Goal: Information Seeking & Learning: Find contact information

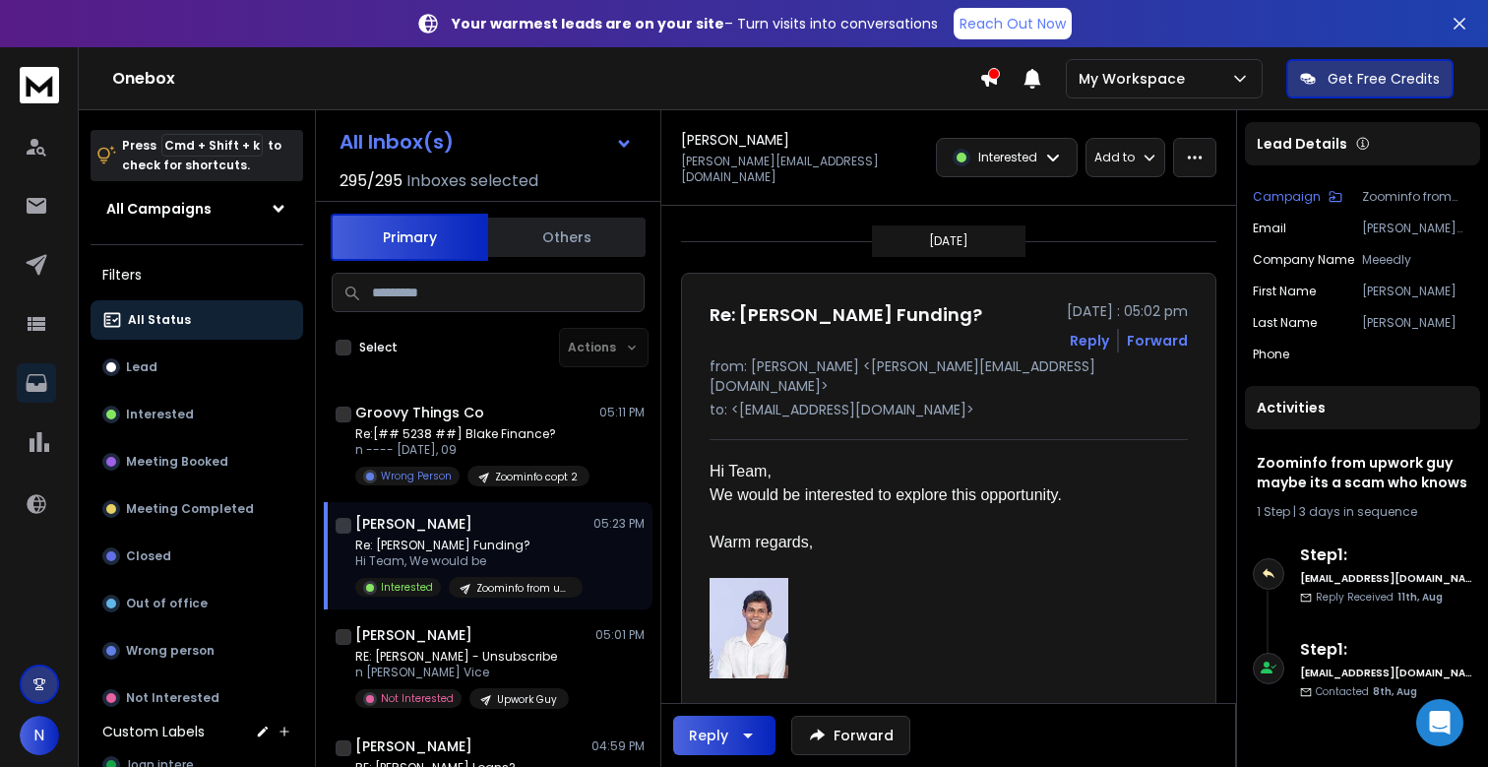
scroll to position [2, 0]
click at [614, 230] on button "Others" at bounding box center [566, 236] width 157 height 43
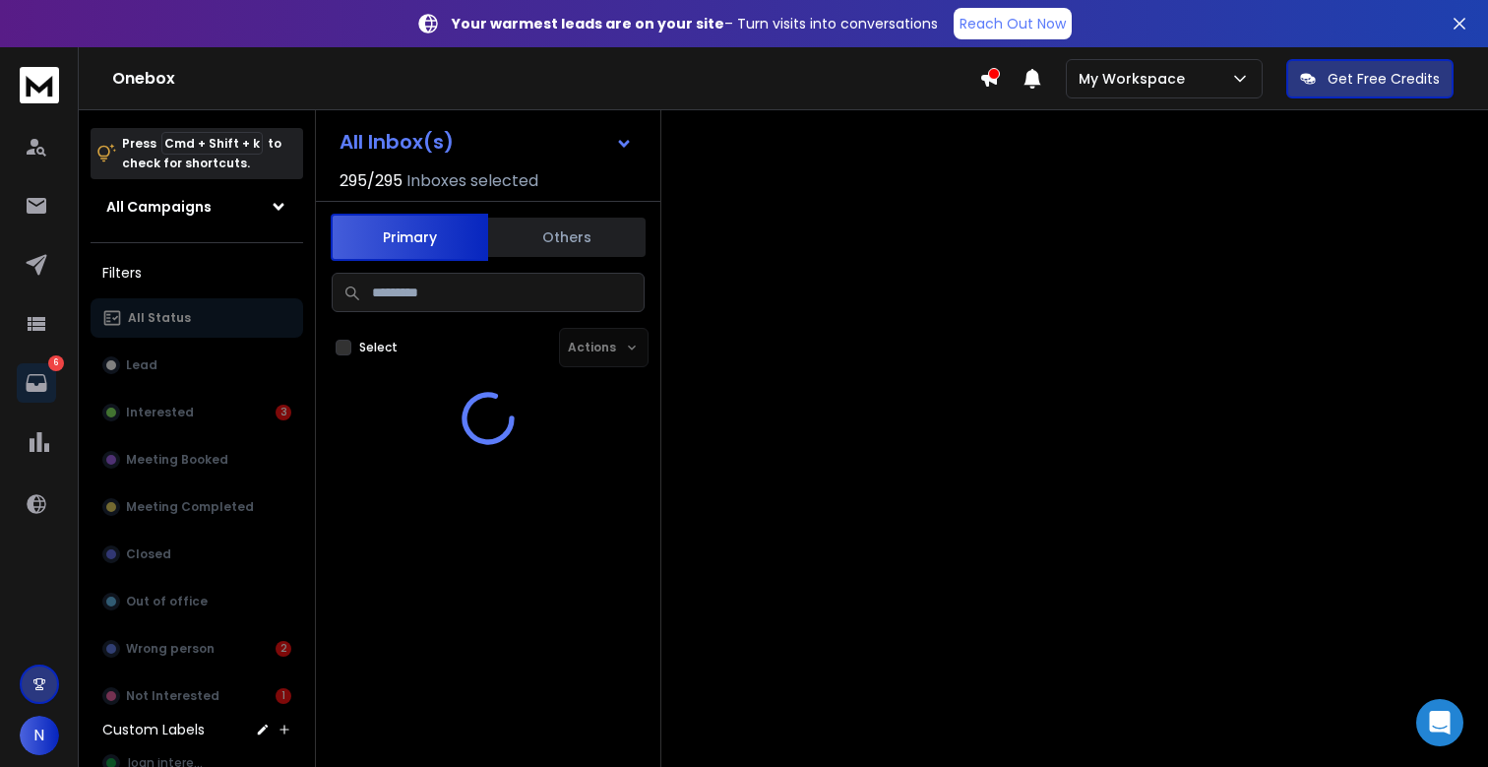
click at [448, 223] on button "Primary" at bounding box center [409, 237] width 157 height 47
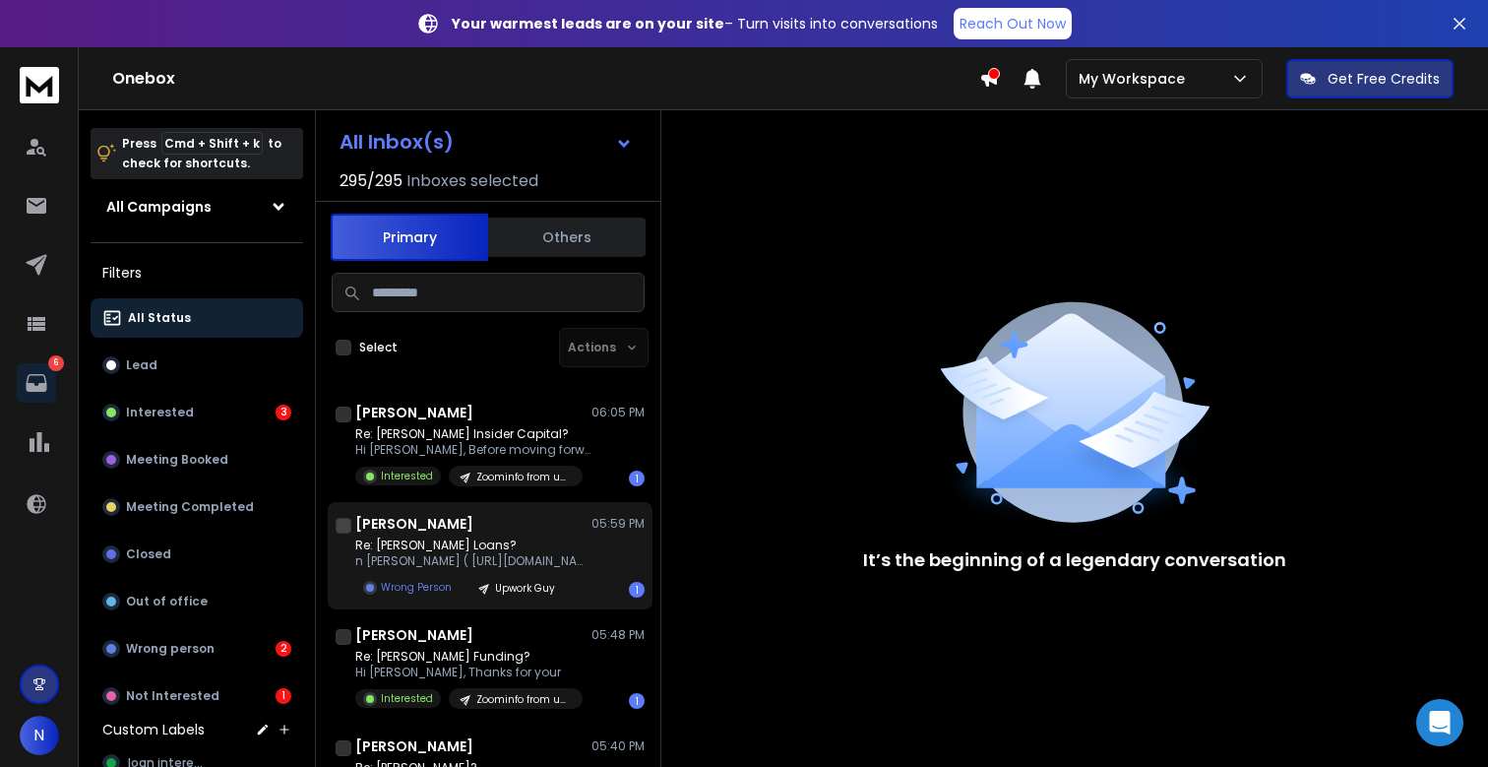
click at [548, 543] on p "Re: [PERSON_NAME] Loans?" at bounding box center [473, 545] width 236 height 16
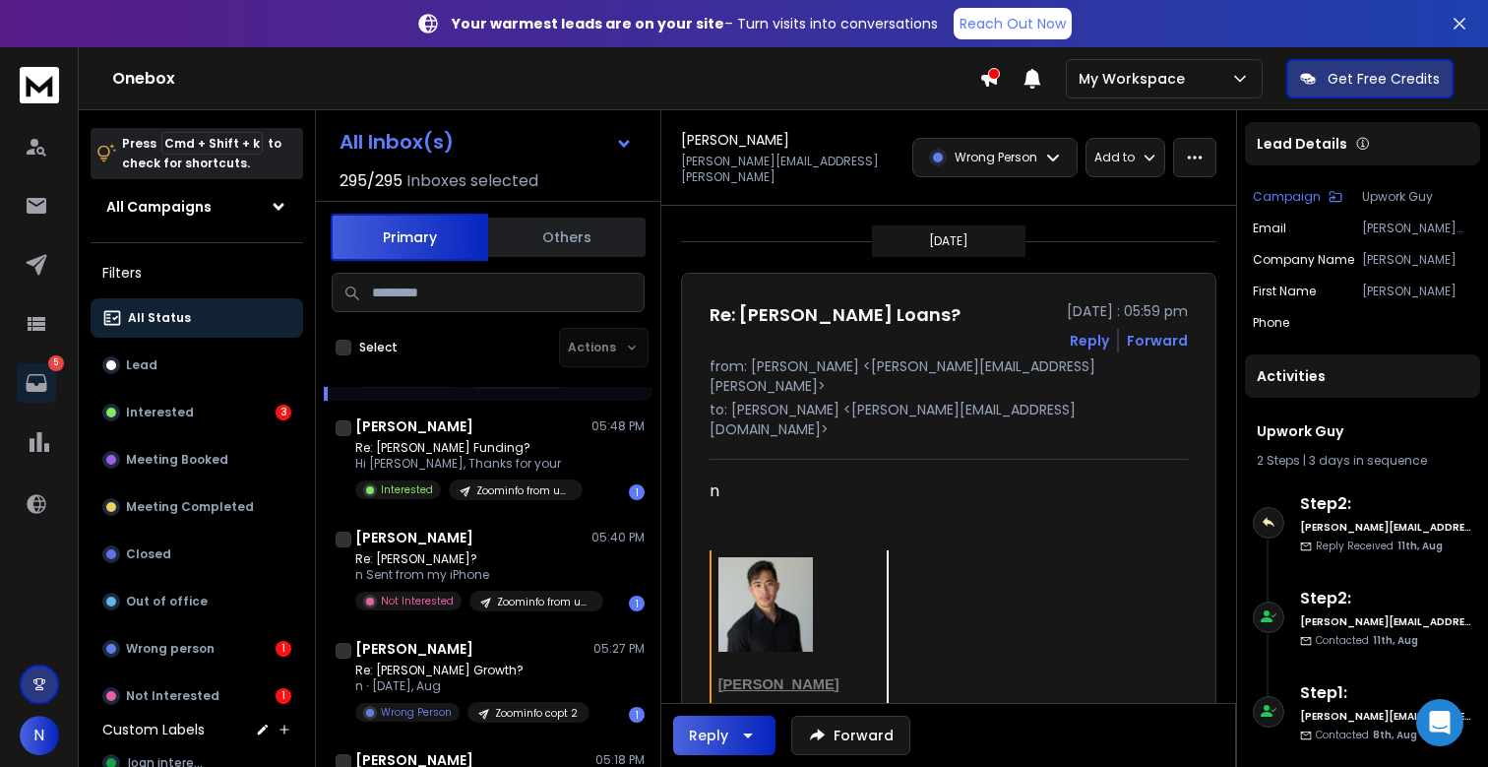
scroll to position [219, 0]
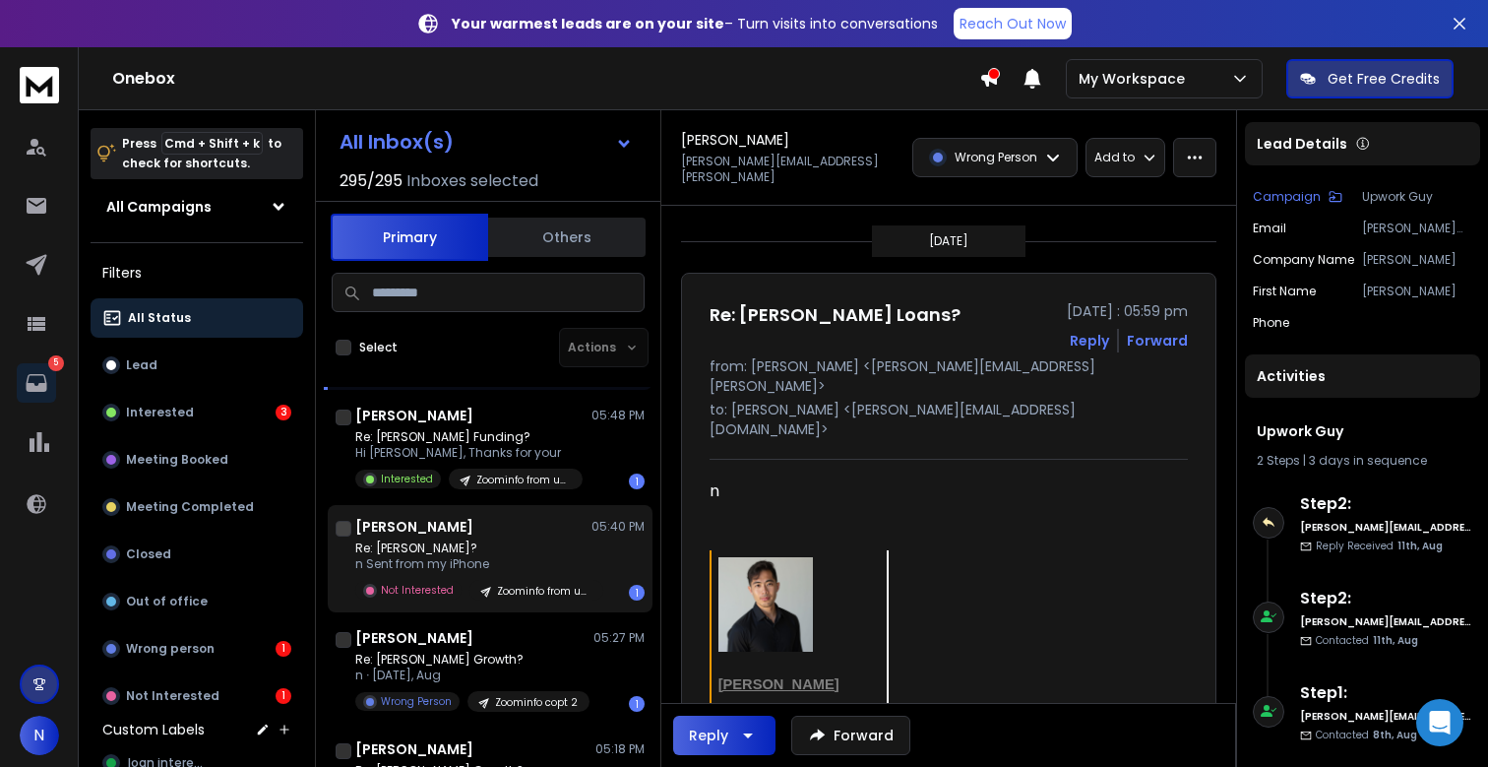
click at [545, 526] on div "[PERSON_NAME] 05:40 PM" at bounding box center [499, 527] width 289 height 20
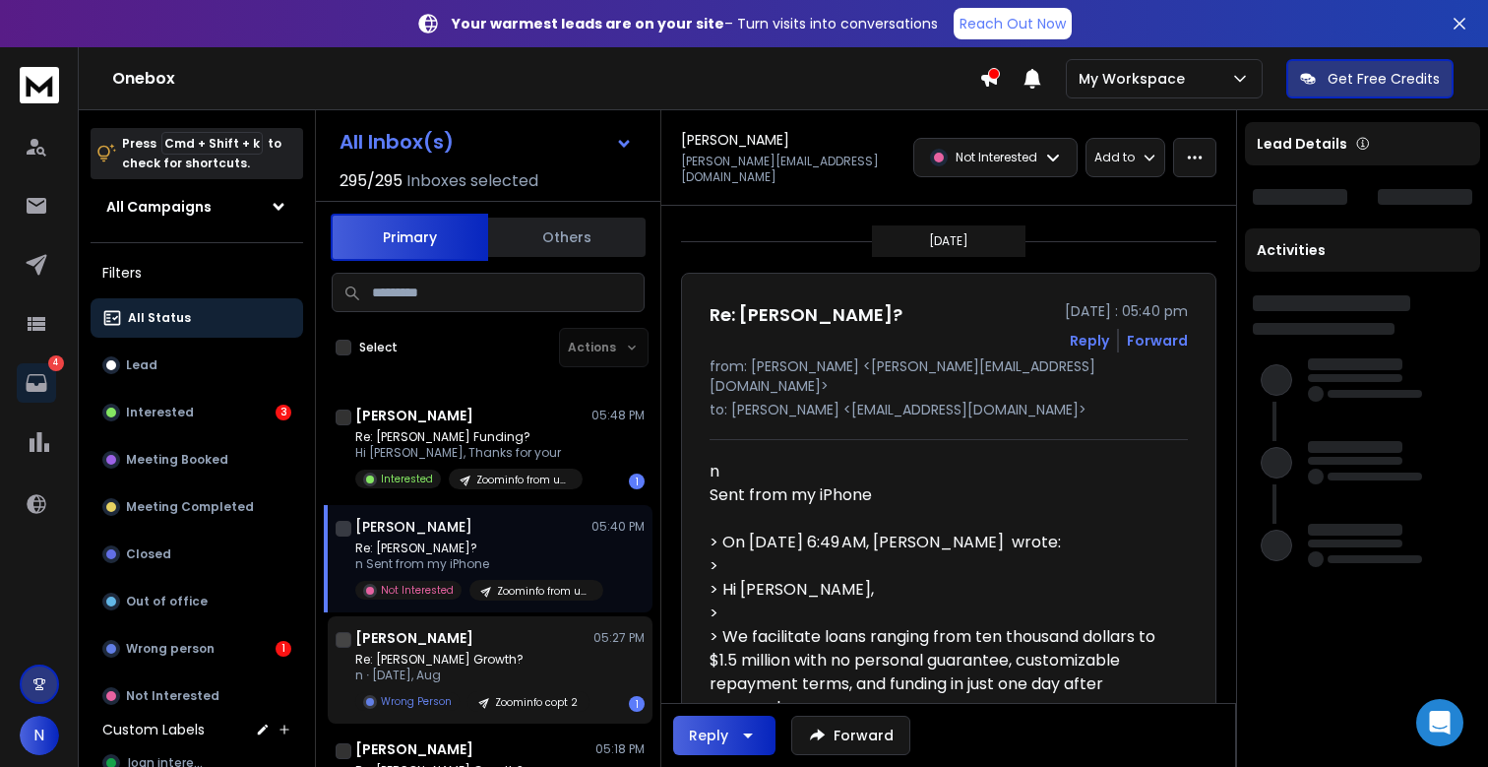
click at [544, 632] on div "[PERSON_NAME] 05:27 PM" at bounding box center [499, 638] width 289 height 20
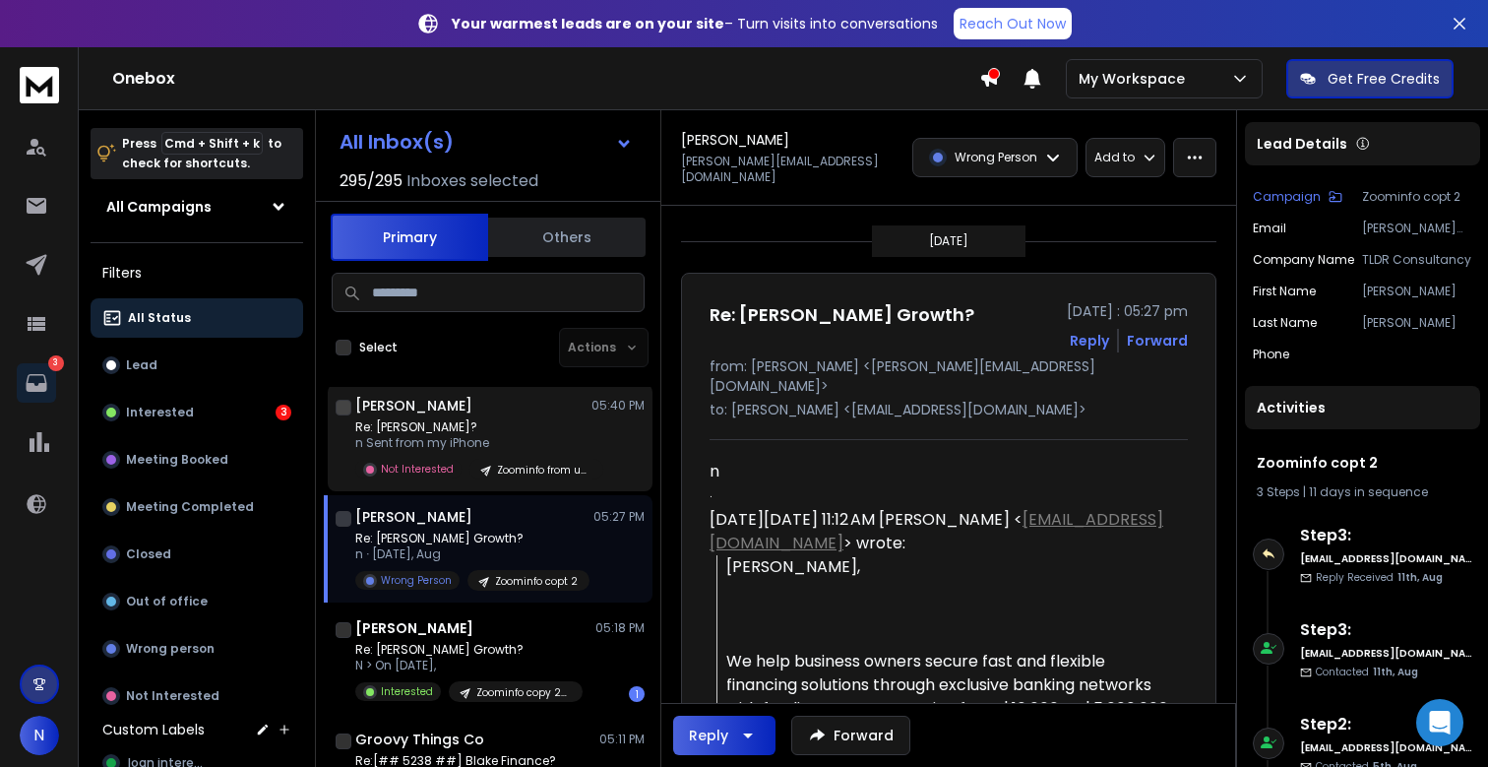
scroll to position [382, 0]
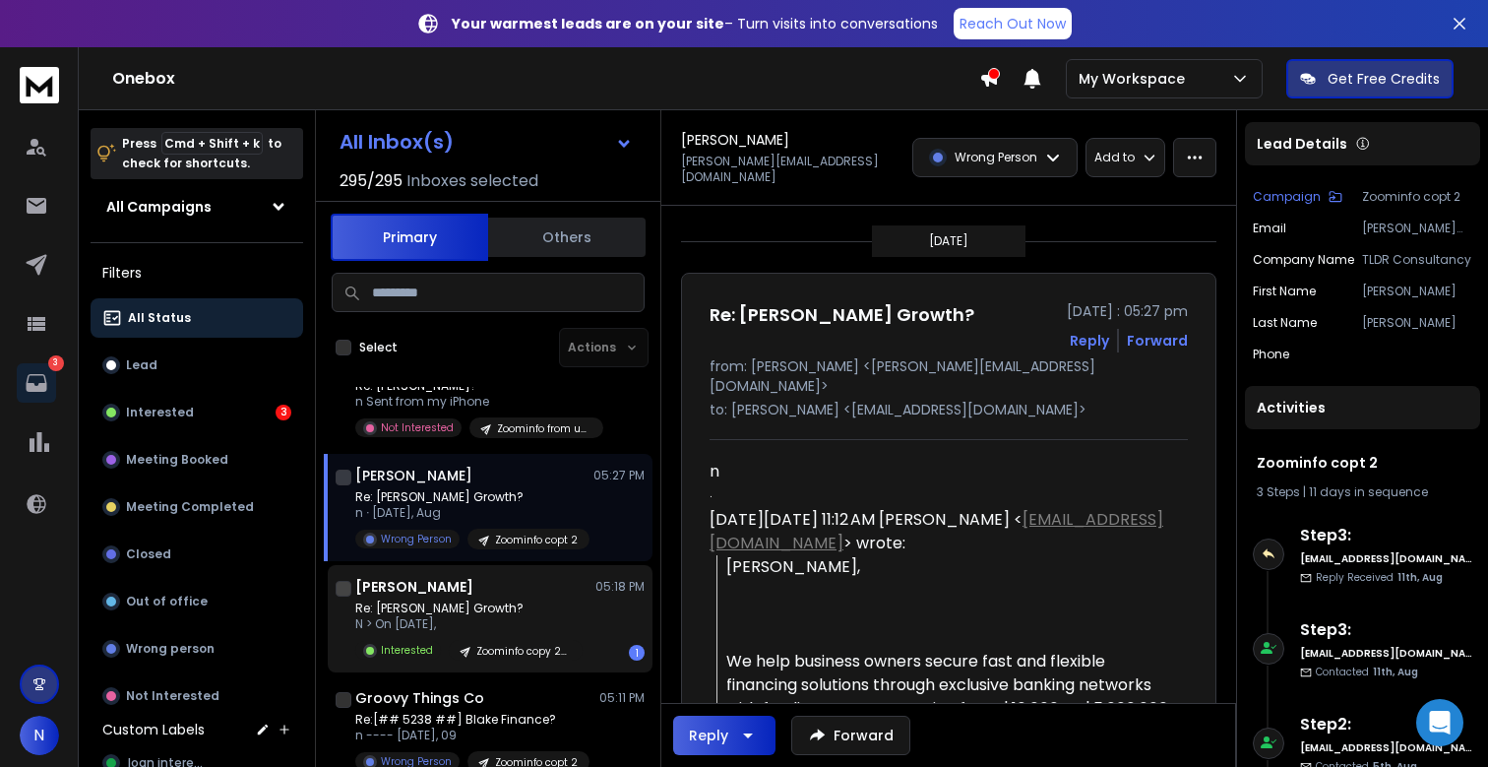
click at [525, 619] on p "N > On [DATE]," at bounding box center [468, 624] width 227 height 16
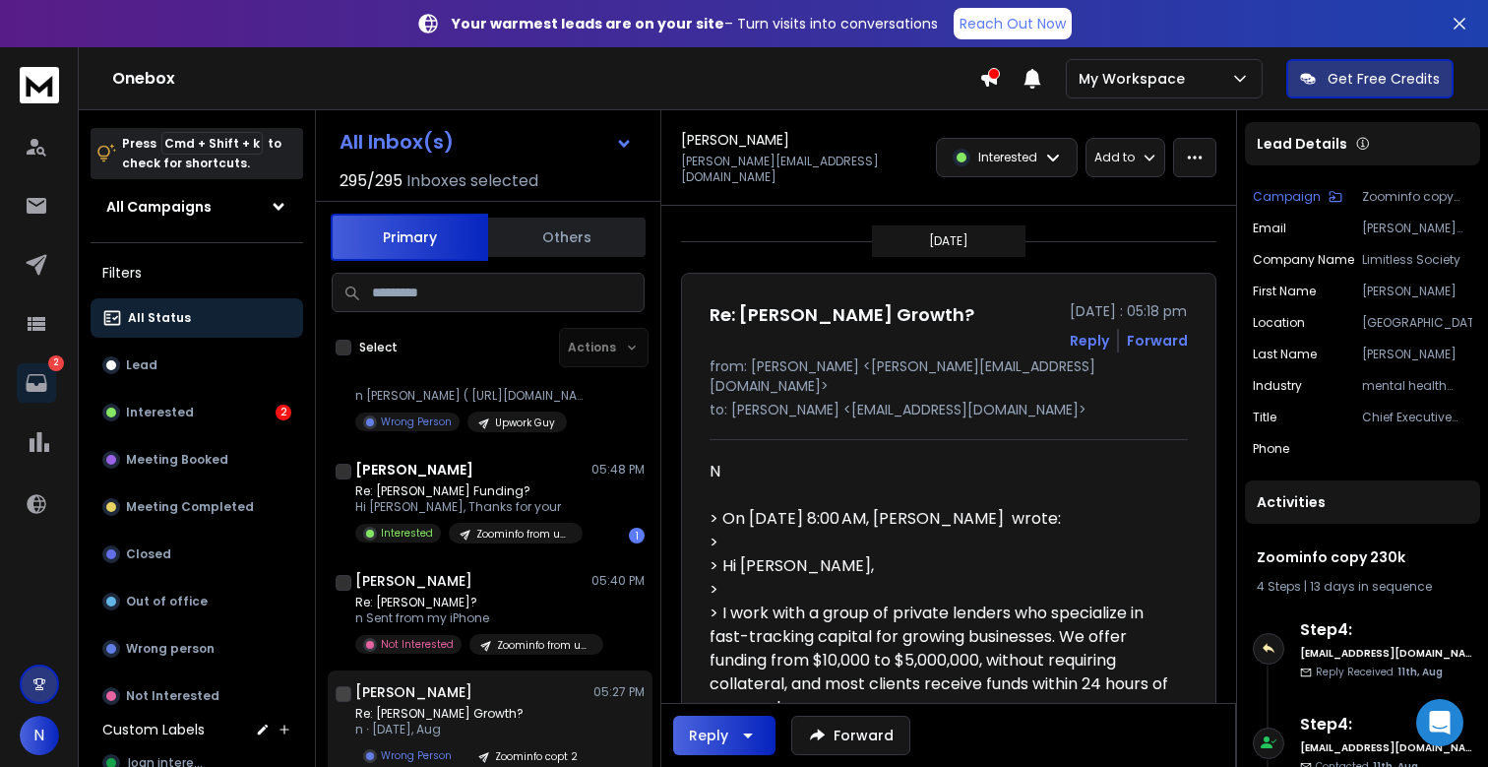
scroll to position [113, 0]
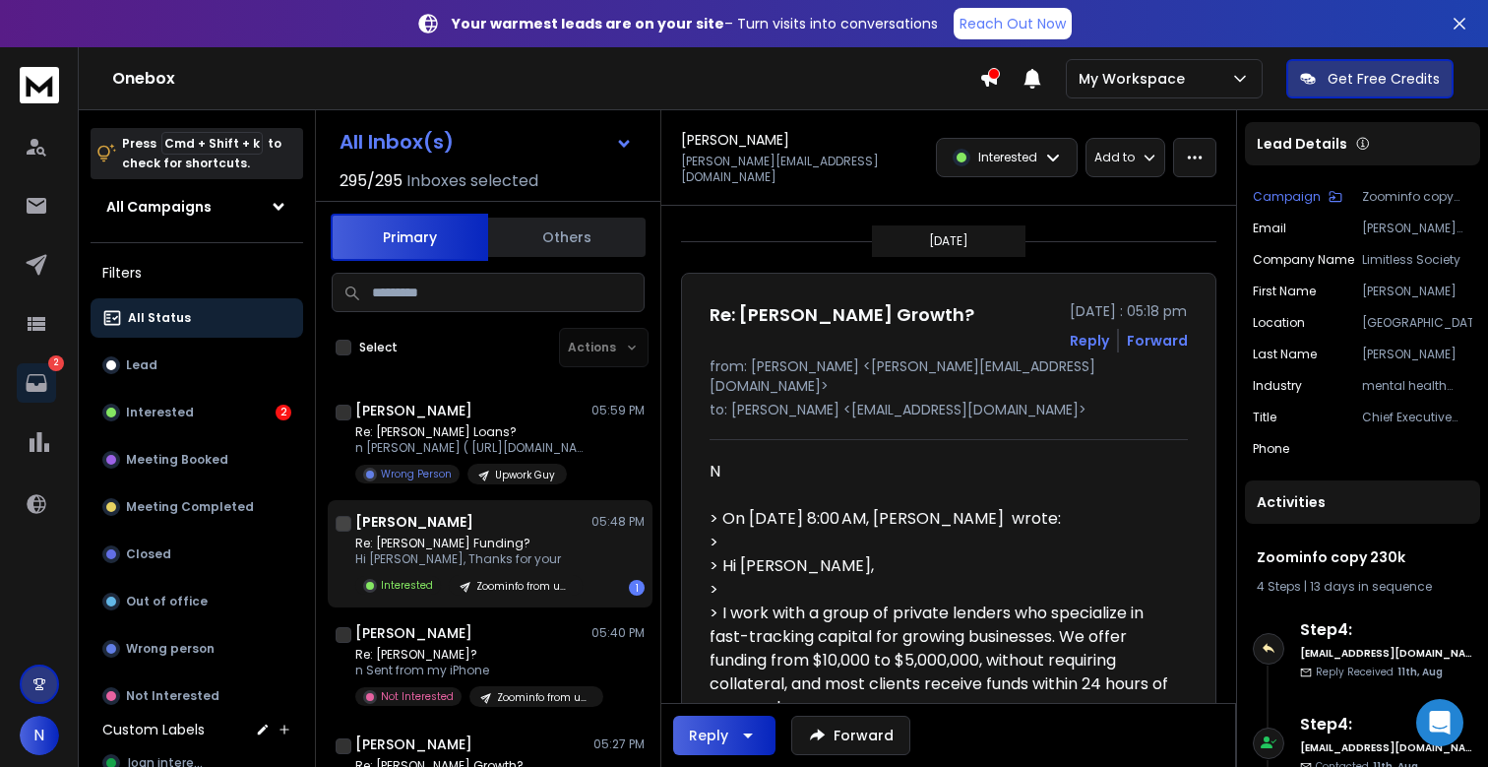
click at [523, 556] on p "Hi [PERSON_NAME], Thanks for your" at bounding box center [468, 559] width 227 height 16
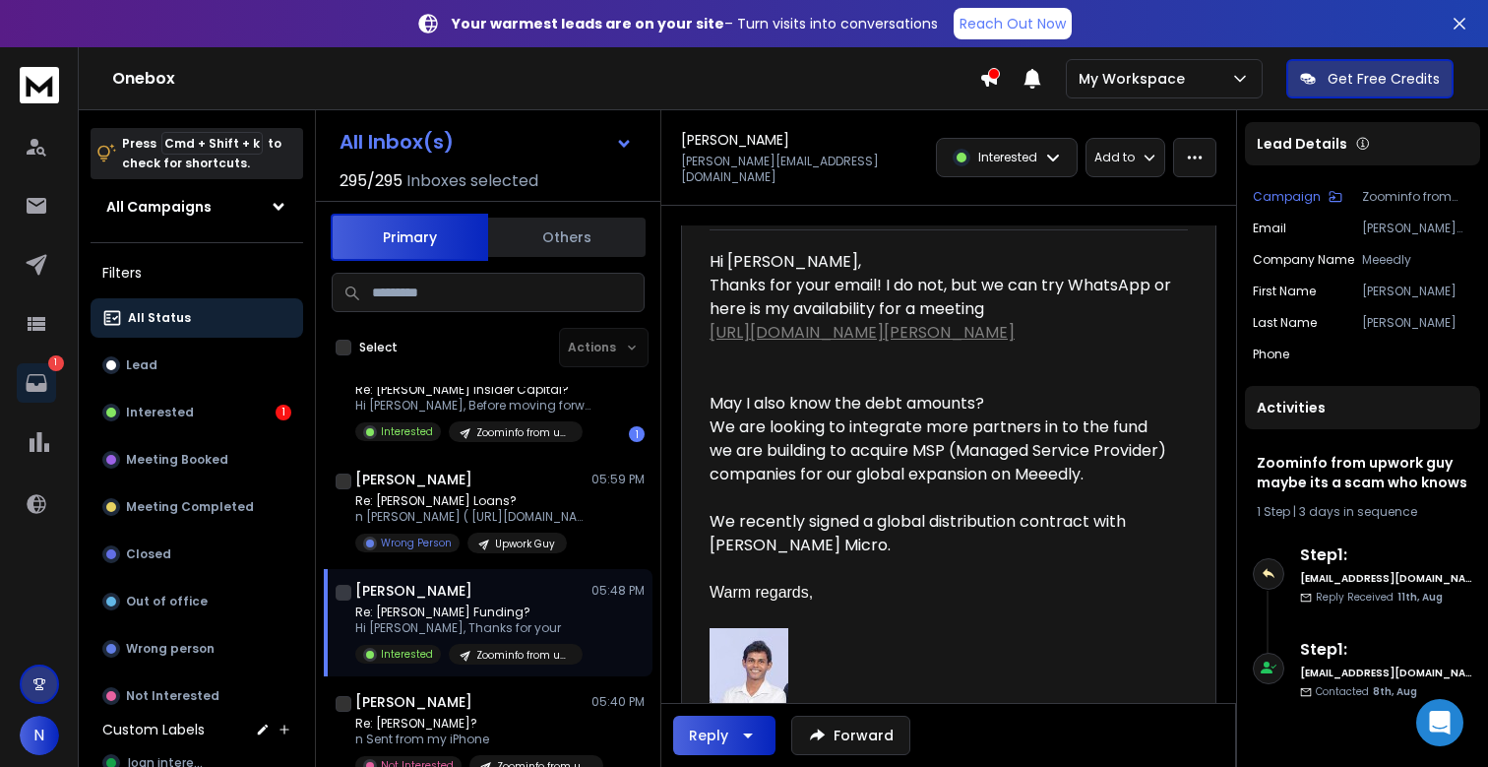
scroll to position [0, 0]
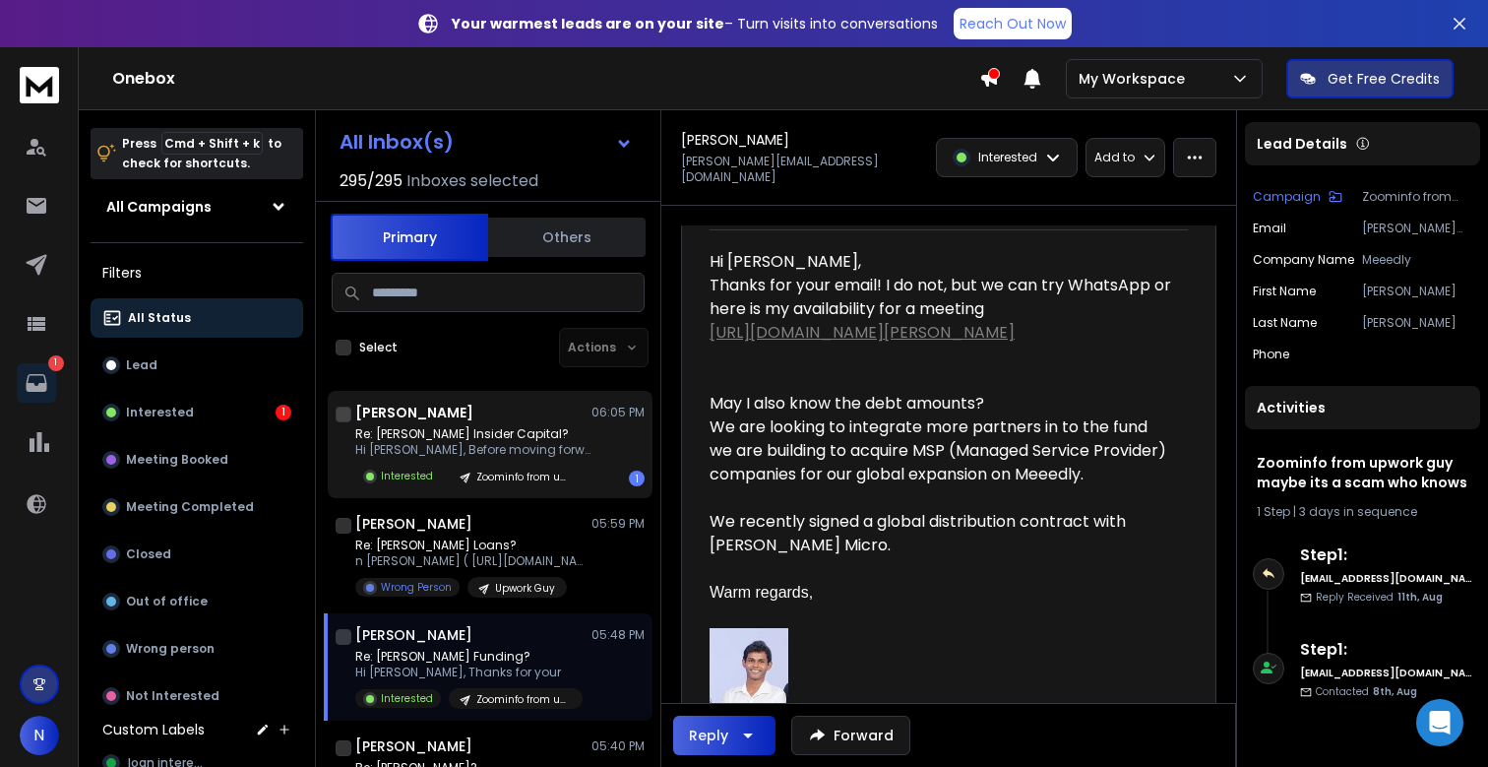
click at [554, 438] on p "Re: [PERSON_NAME] Insider Capital?" at bounding box center [473, 434] width 236 height 16
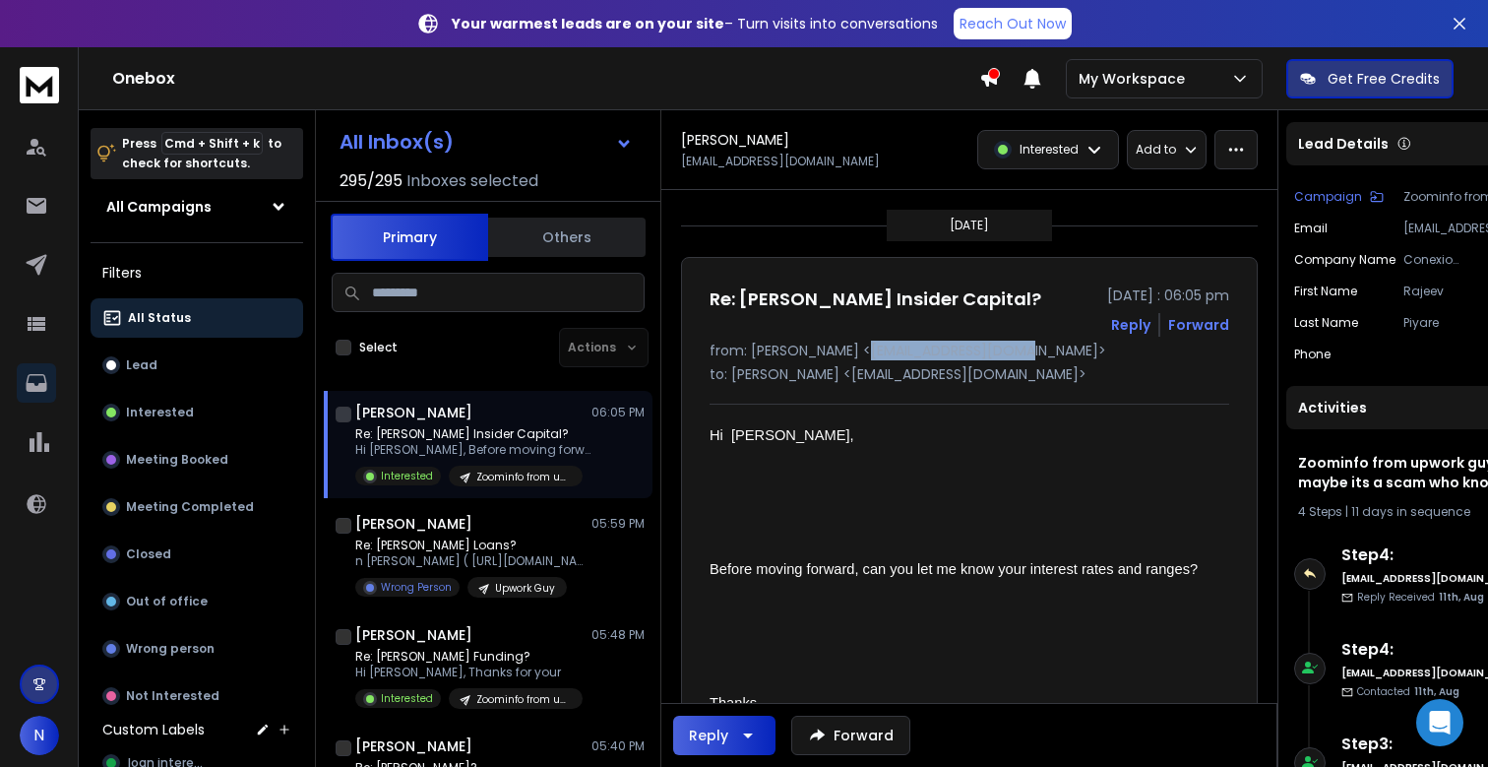
drag, startPoint x: 850, startPoint y: 347, endPoint x: 1009, endPoint y: 341, distance: 158.5
click at [1010, 341] on p "from: [PERSON_NAME] <[EMAIL_ADDRESS][DOMAIN_NAME]>" at bounding box center [969, 350] width 520 height 20
copy p "[EMAIL_ADDRESS][DOMAIN_NAME]"
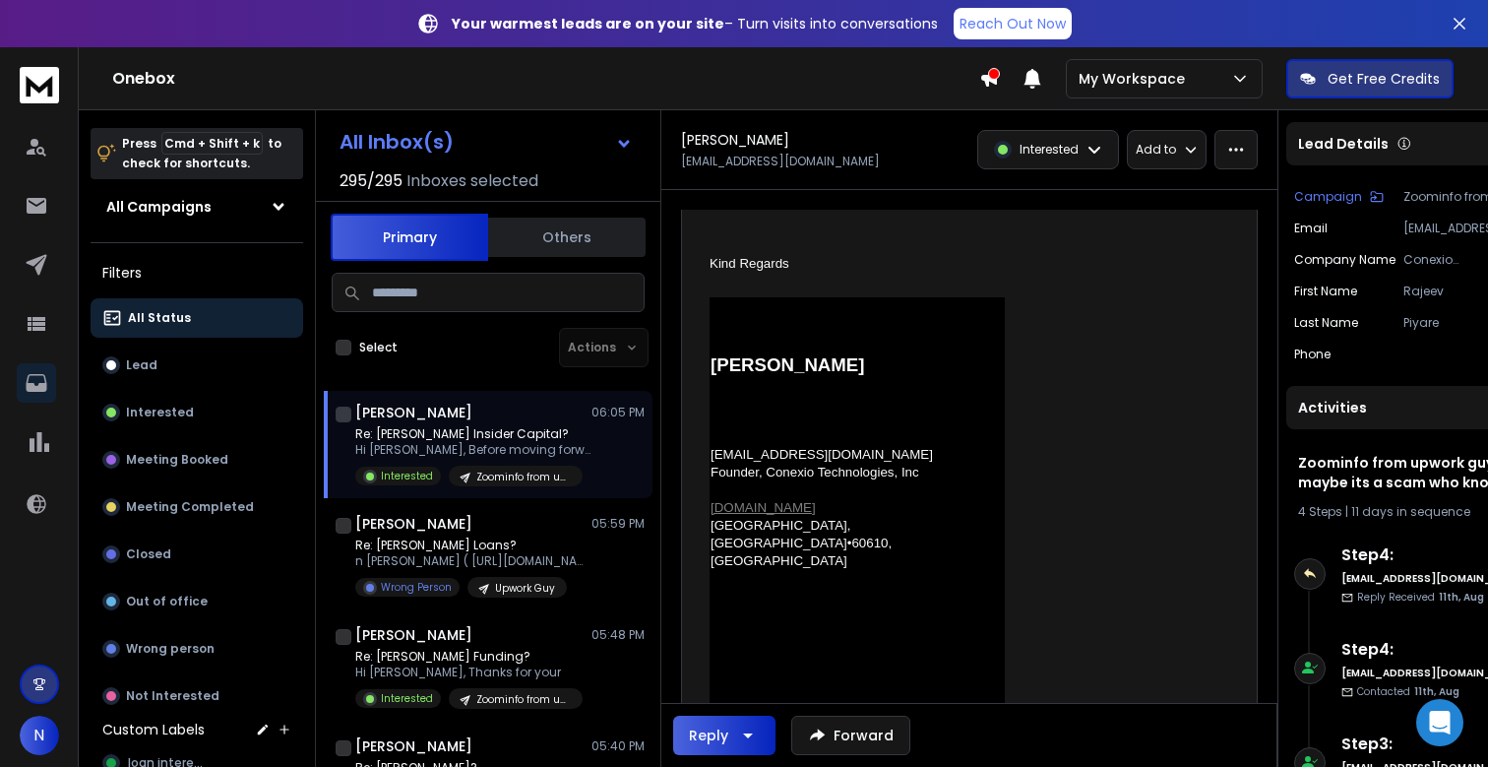
scroll to position [608, 0]
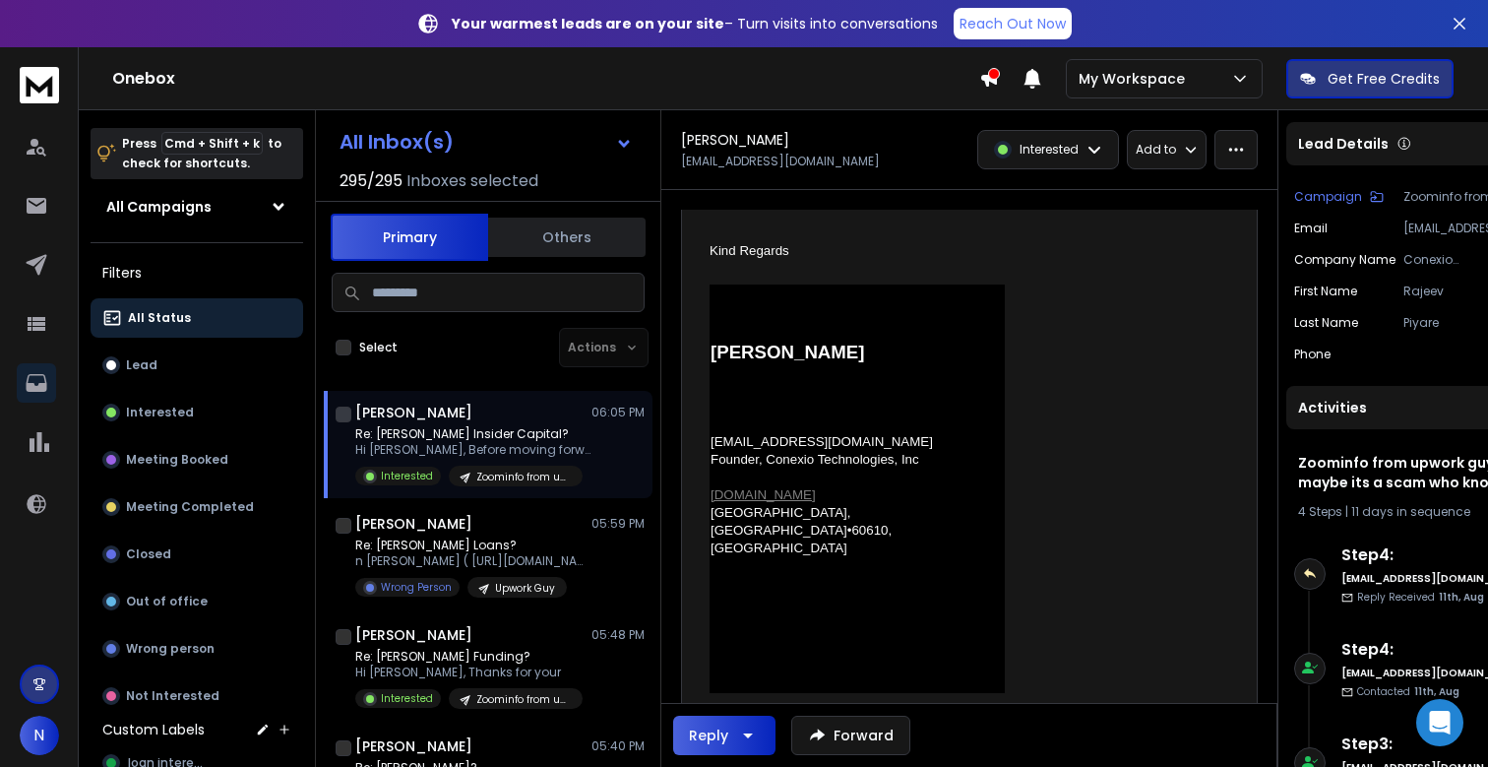
click at [801, 575] on div "[EMAIL_ADDRESS][DOMAIN_NAME] Founder, Conexio Technologies, Inc [DOMAIN_NAME] […" at bounding box center [856, 494] width 293 height 159
click at [800, 502] on link "[DOMAIN_NAME]" at bounding box center [762, 494] width 105 height 15
click at [483, 222] on button "Primary" at bounding box center [409, 237] width 157 height 47
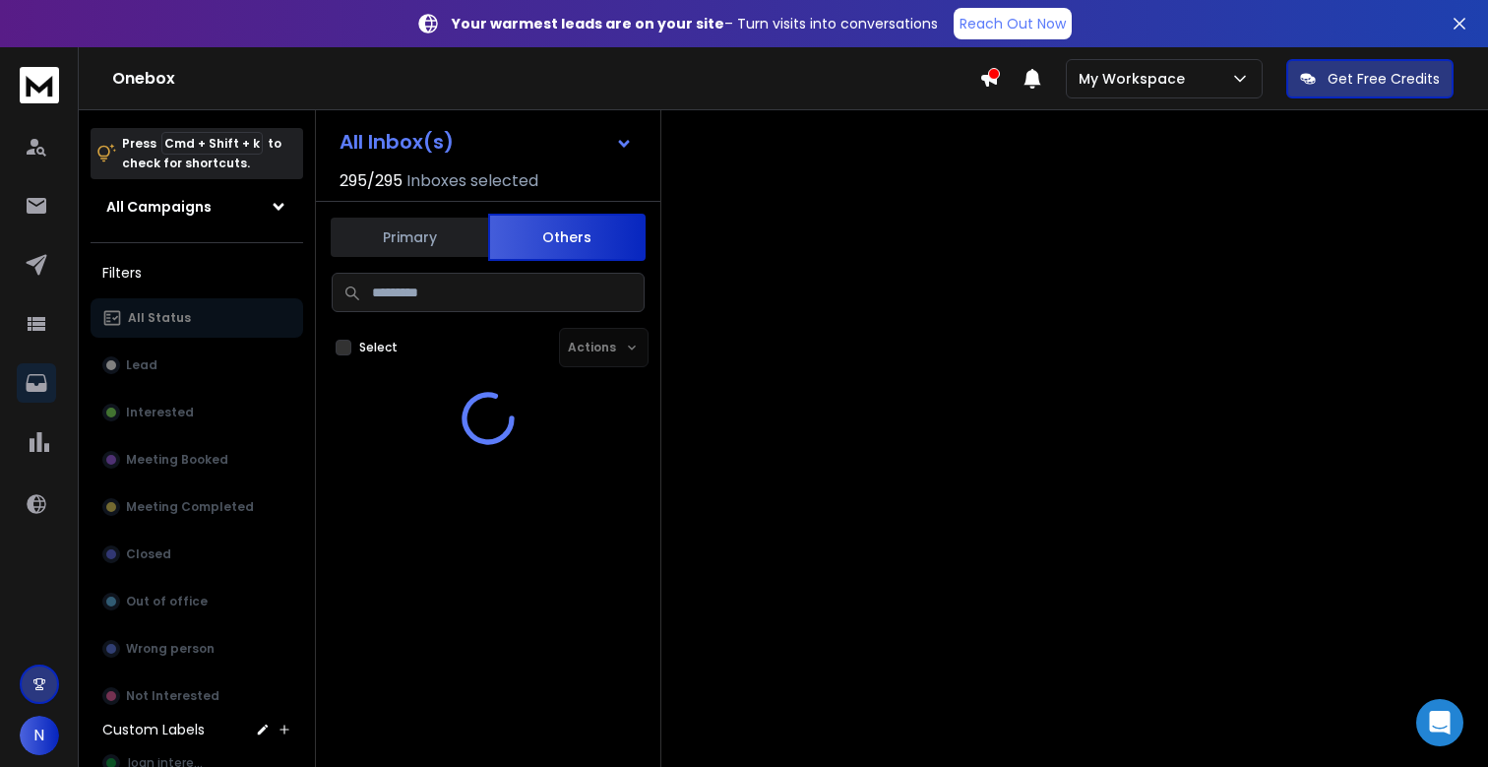
click at [509, 251] on button "Others" at bounding box center [566, 237] width 157 height 47
click at [392, 237] on button "Primary" at bounding box center [409, 236] width 157 height 43
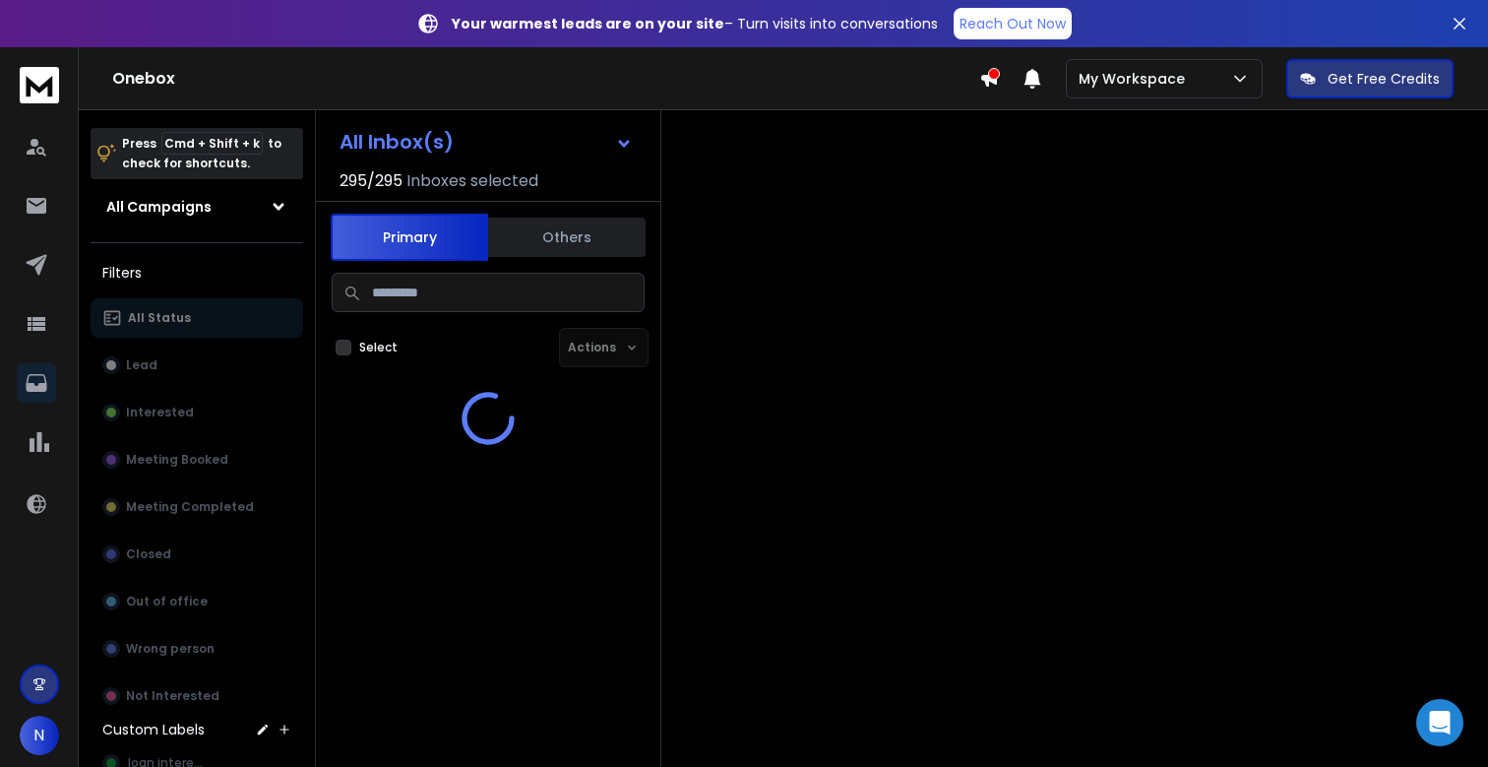
click at [392, 237] on button "Primary" at bounding box center [409, 237] width 157 height 47
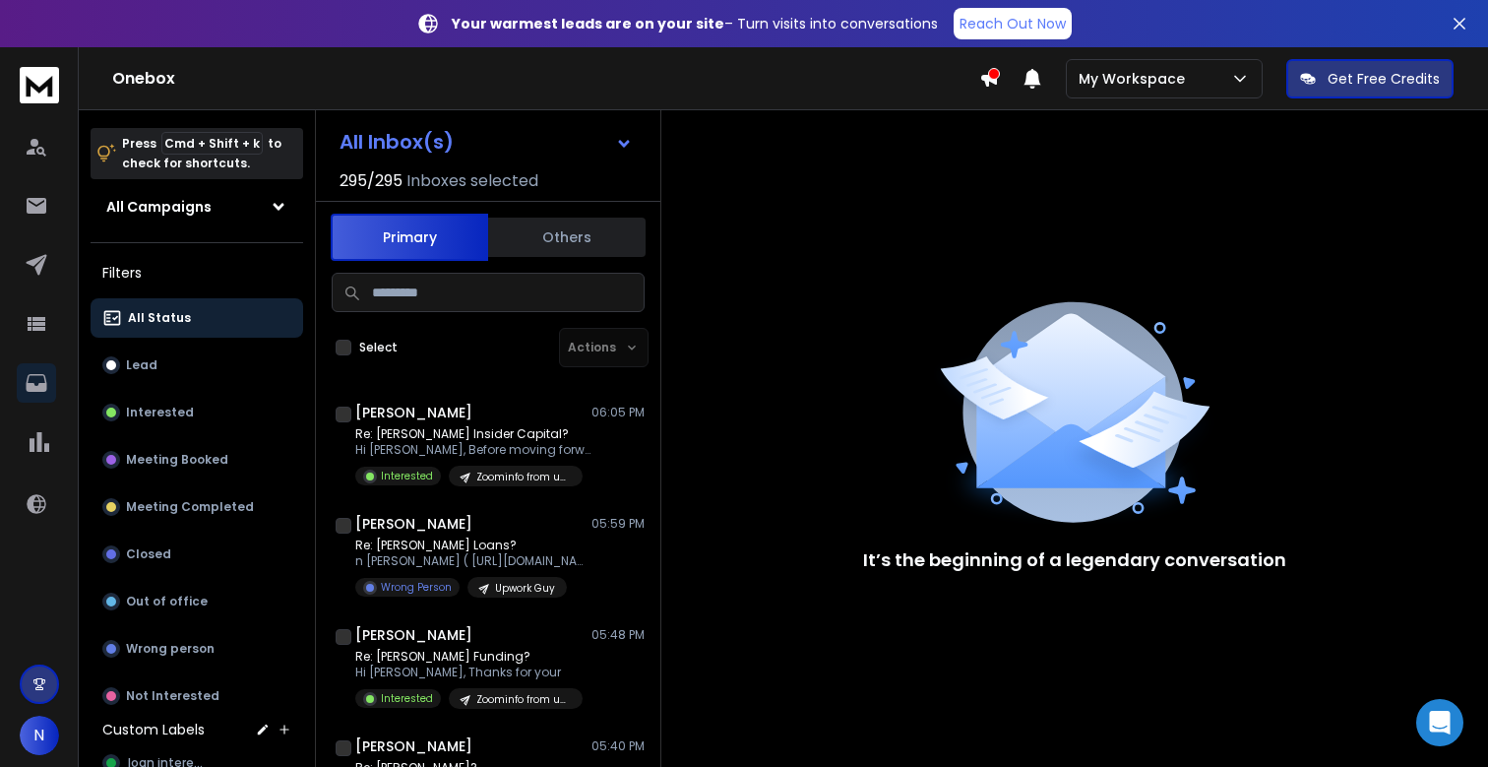
click at [519, 206] on div "All Inbox(s) 295 / 295 Inboxes selected Primary Others Select Actions [PERSON_N…" at bounding box center [488, 493] width 344 height 767
click at [522, 221] on button "Others" at bounding box center [566, 236] width 157 height 43
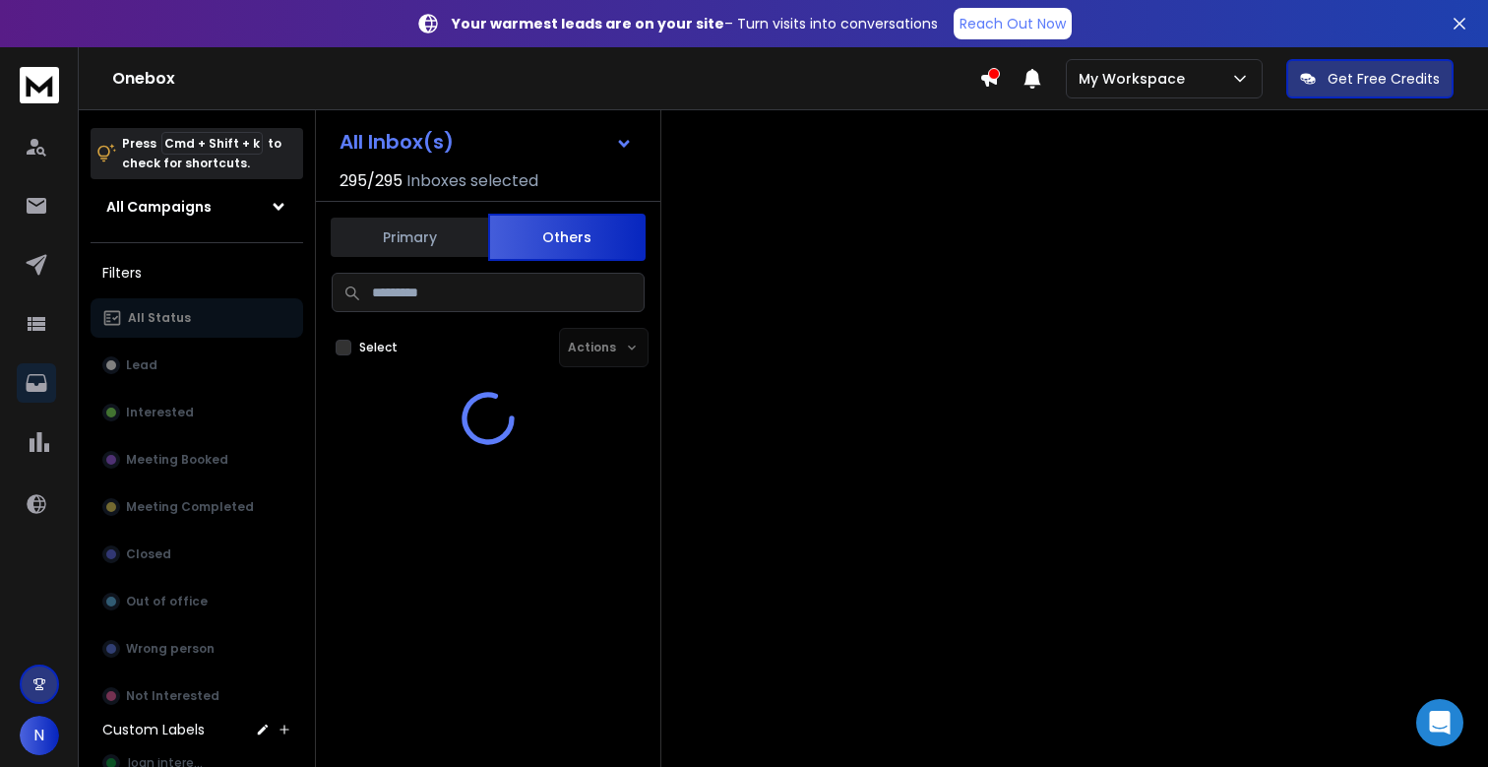
click at [524, 234] on button "Others" at bounding box center [566, 237] width 157 height 47
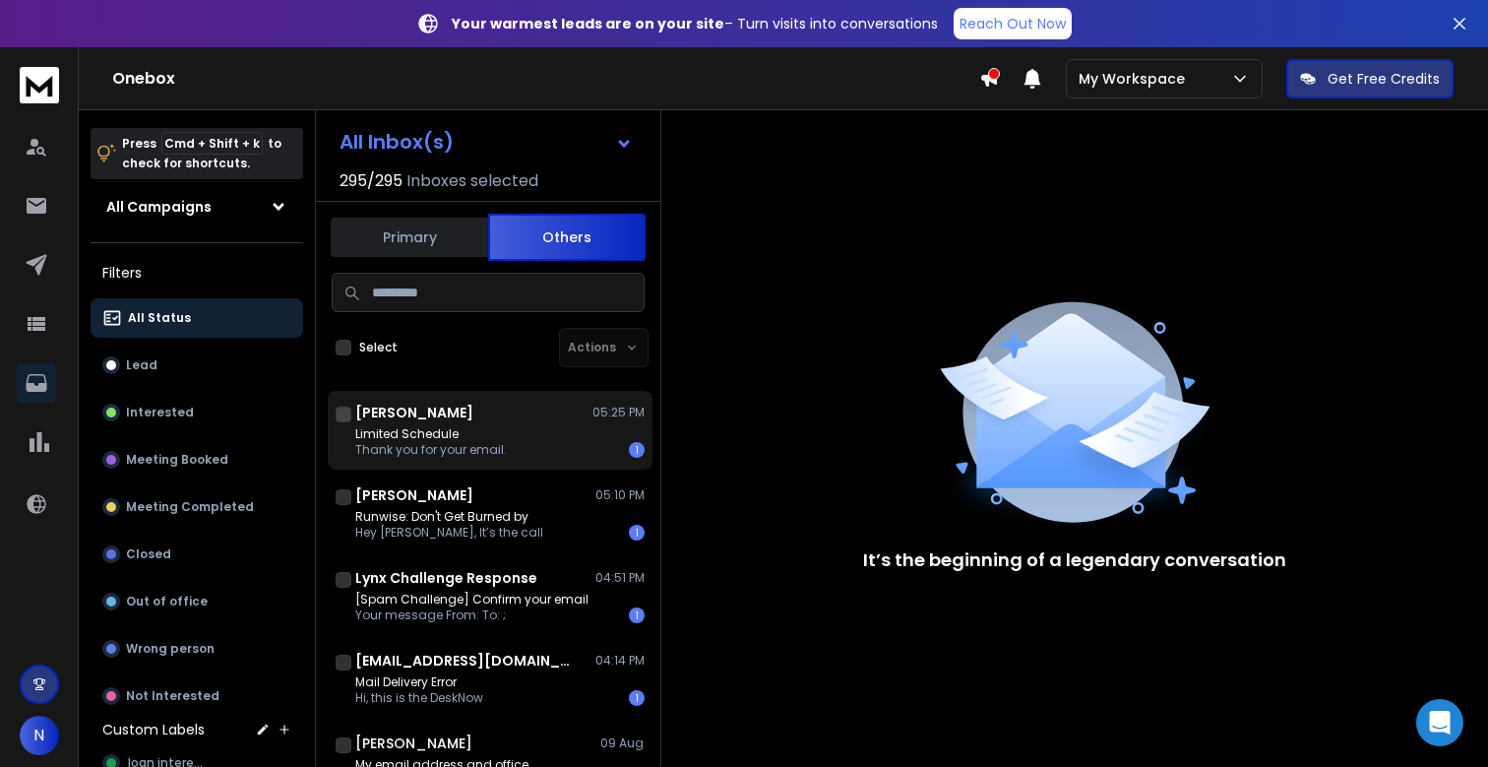
click at [513, 426] on div "Limited Schedule Thank you for your email. 1" at bounding box center [499, 441] width 289 height 31
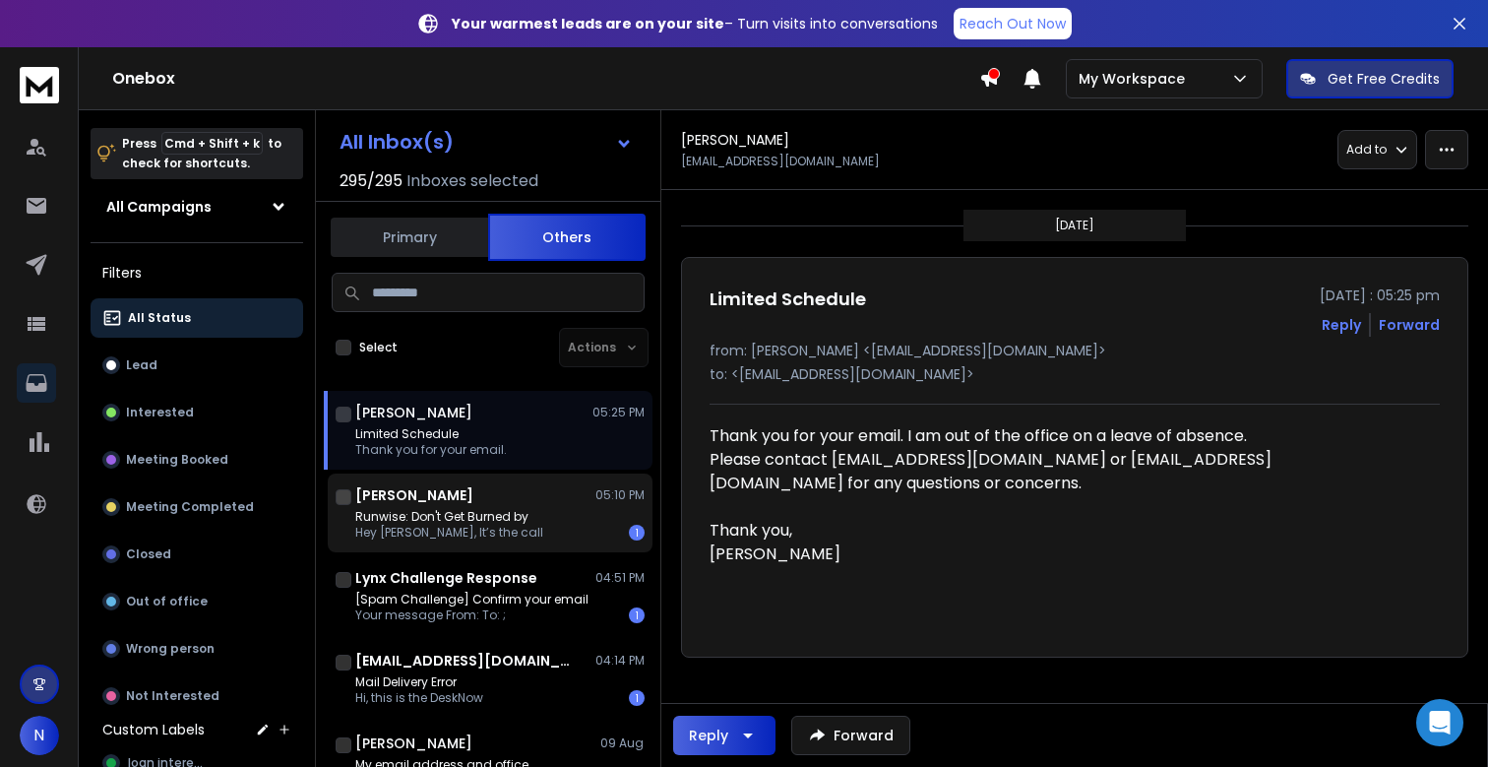
click at [551, 530] on div "Runwise: Don't Get Burned by Hey [PERSON_NAME], It’s the call 1" at bounding box center [499, 524] width 289 height 31
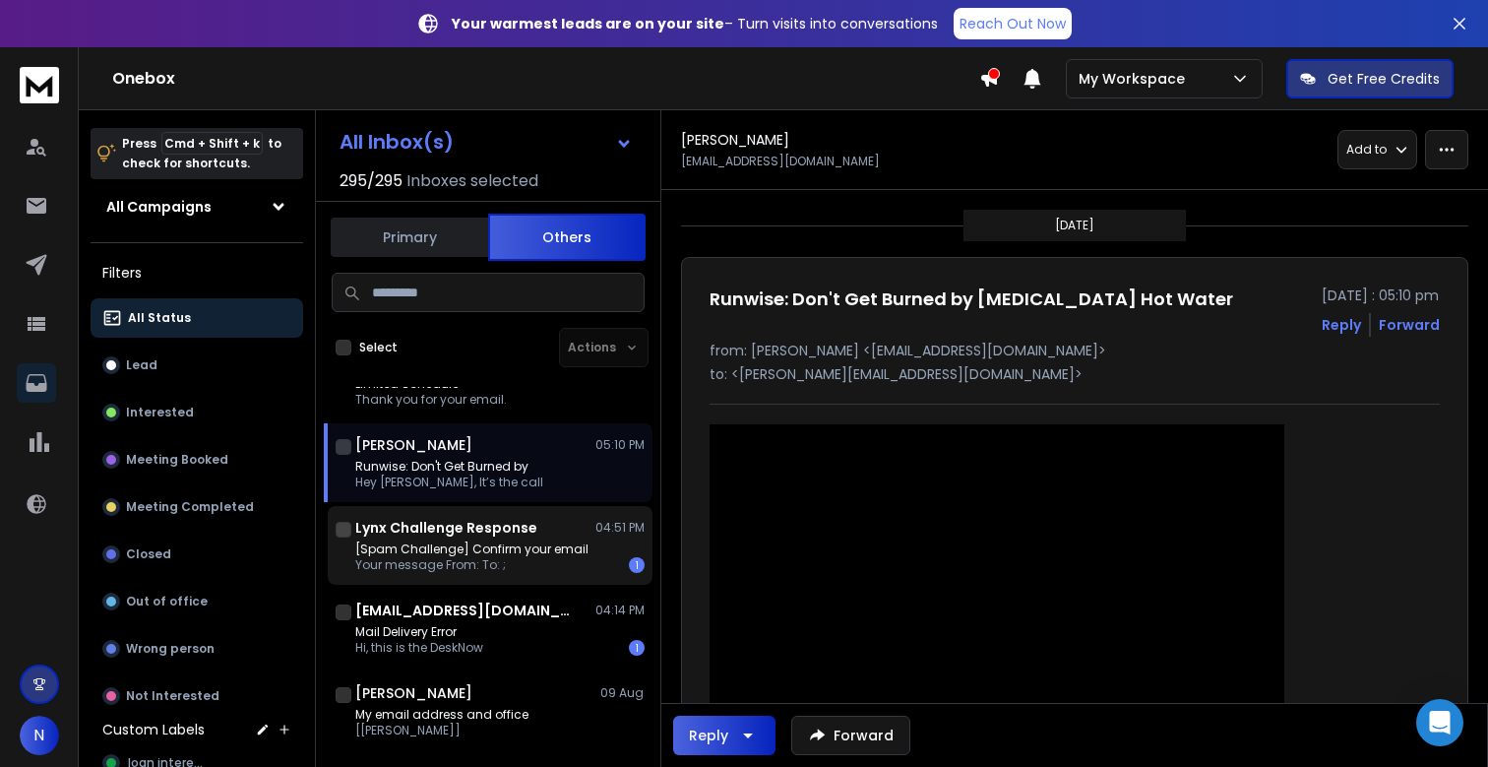
click at [552, 519] on div "Lynx Challenge Response 04:51 PM" at bounding box center [499, 528] width 289 height 20
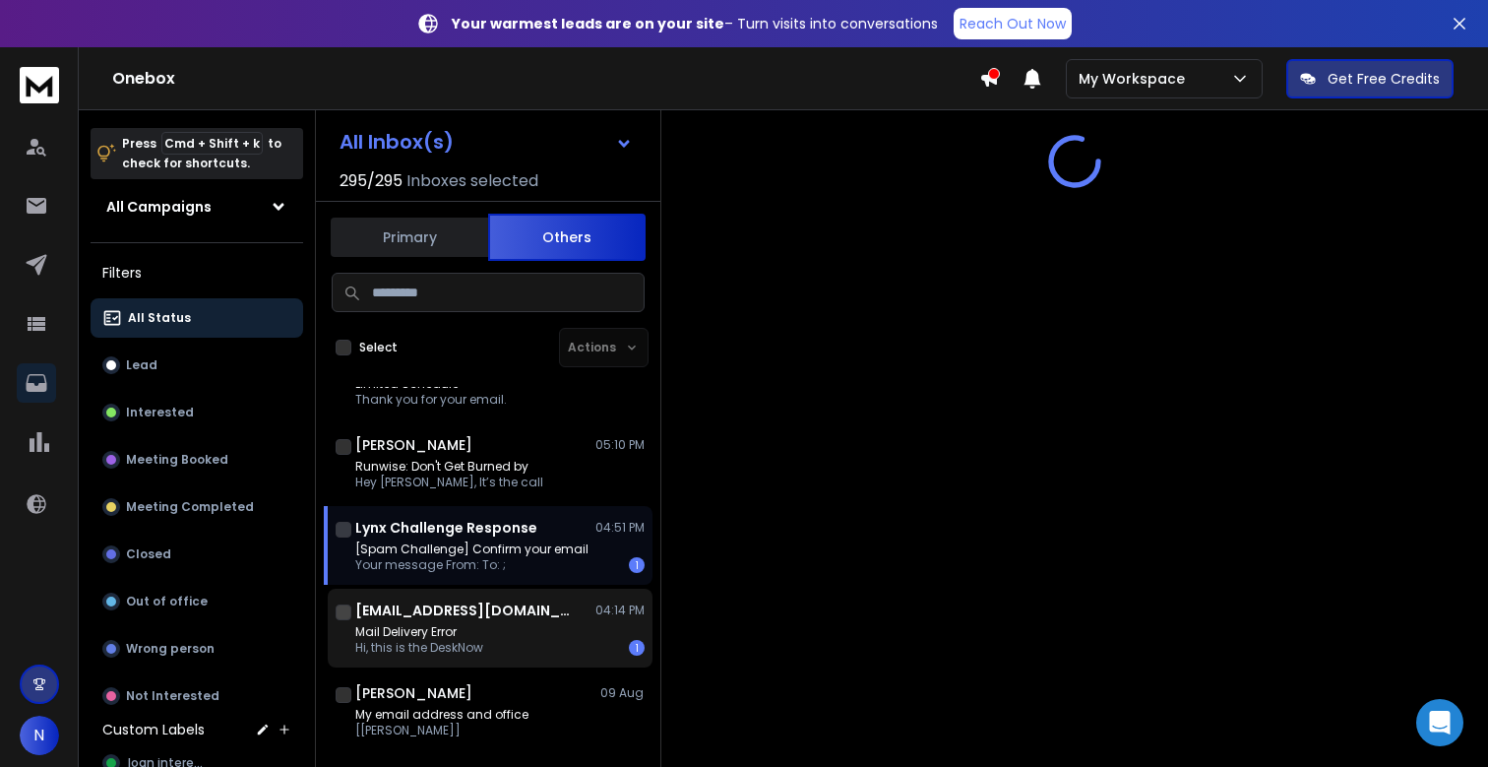
scroll to position [76, 0]
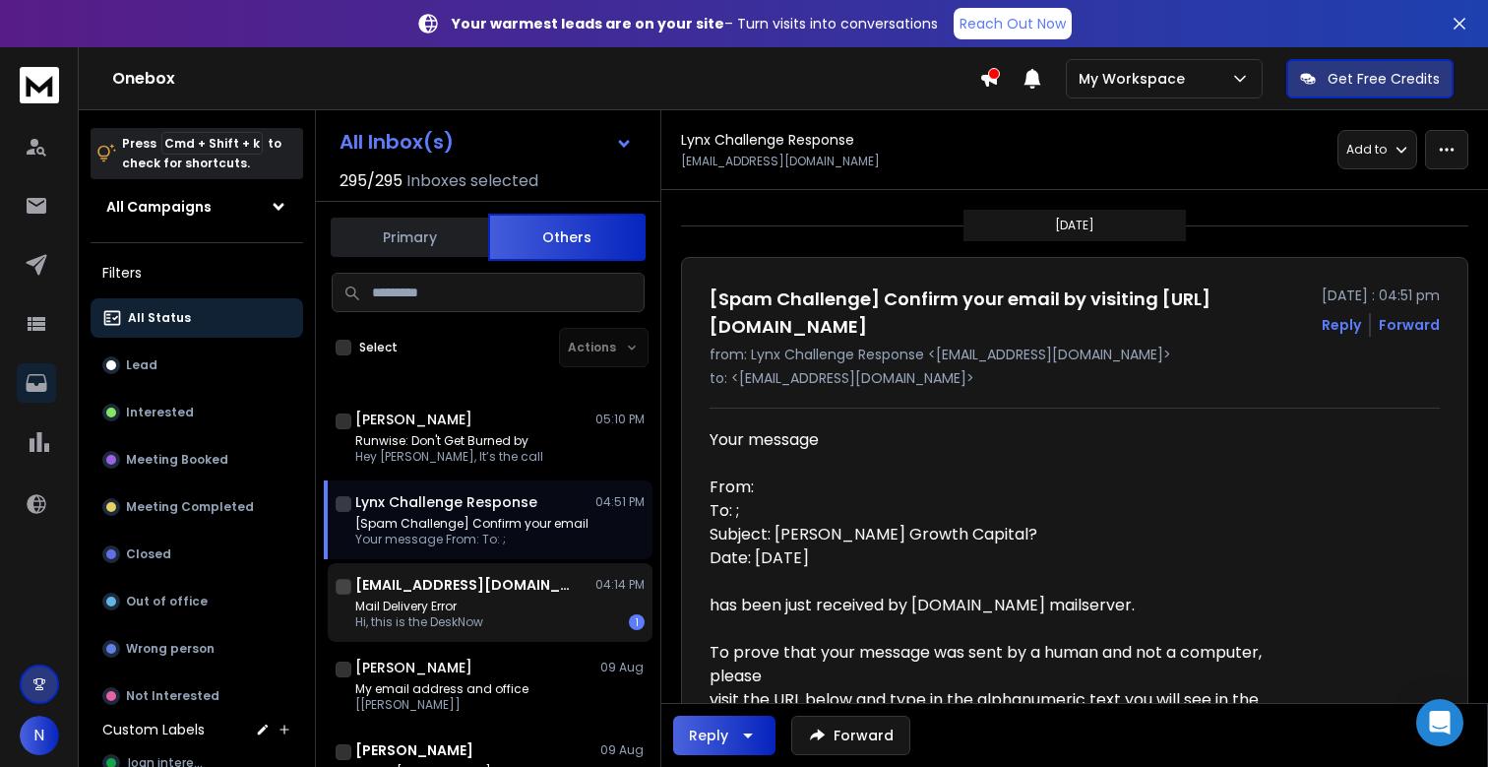
click at [553, 570] on div "[EMAIL_ADDRESS][DOMAIN_NAME] 04:14 PM Mail Delivery Error Hi, this is the DeskN…" at bounding box center [490, 602] width 325 height 79
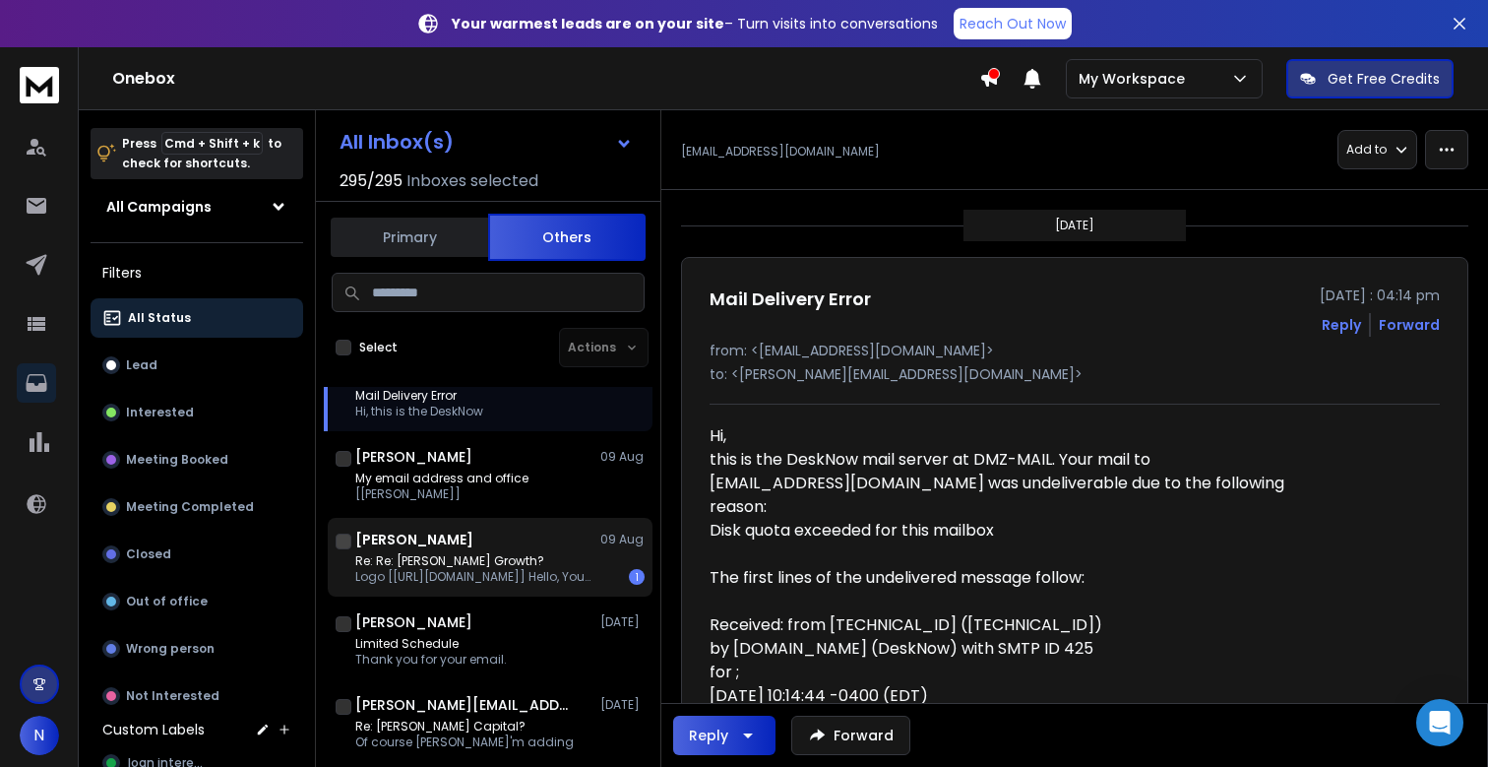
scroll to position [501, 0]
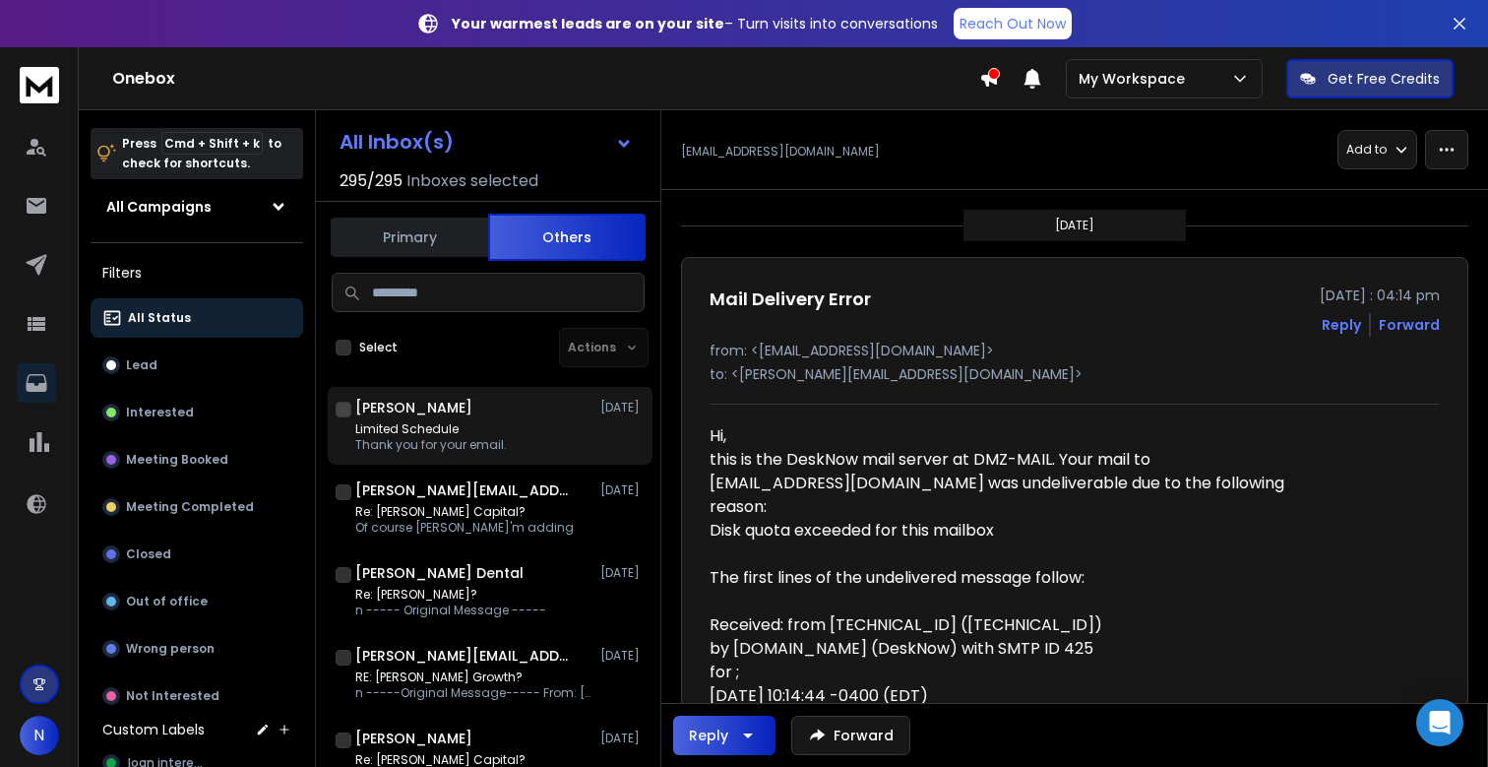
click at [531, 417] on div "[PERSON_NAME] [DATE] Limited Schedule Thank you for your email." at bounding box center [499, 425] width 289 height 55
